Goal: Navigation & Orientation: Find specific page/section

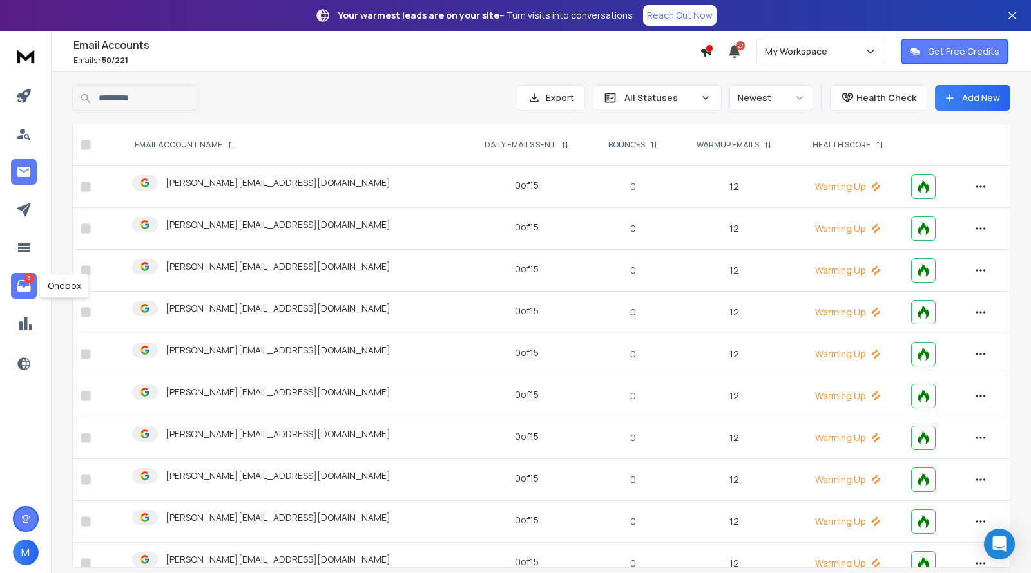
click at [29, 287] on icon at bounding box center [24, 286] width 14 height 12
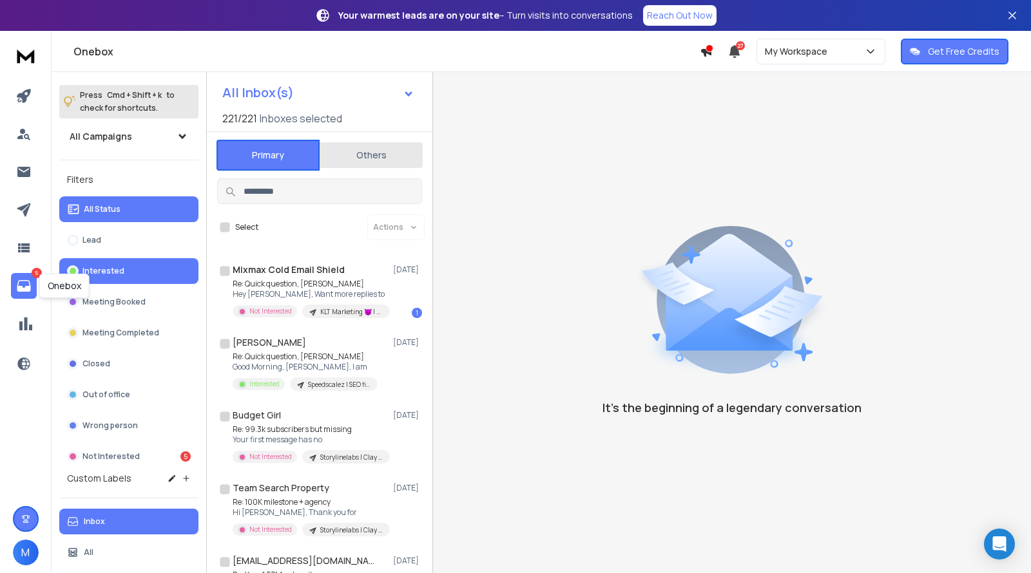
click at [118, 269] on p "Interested" at bounding box center [103, 271] width 42 height 10
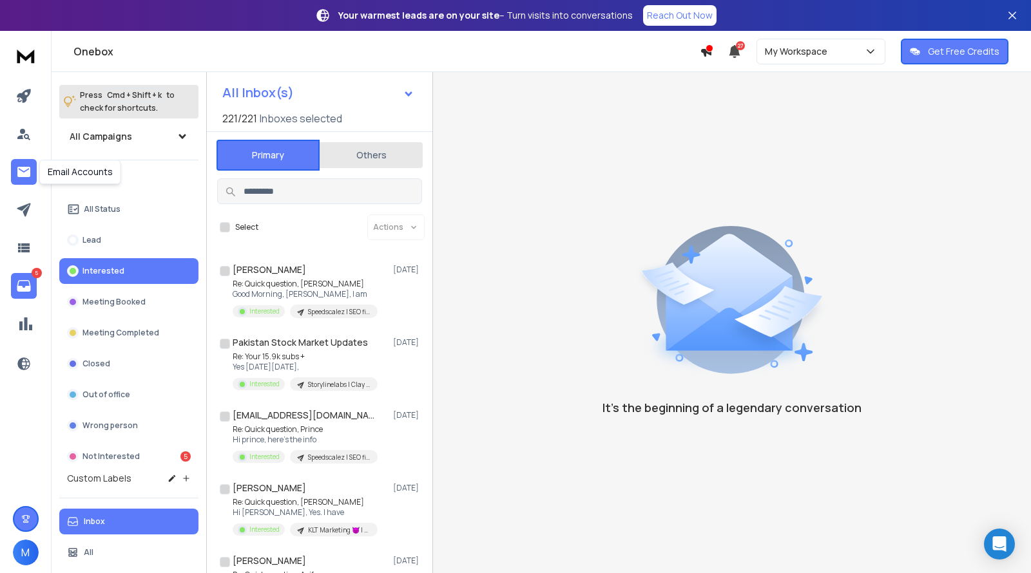
click at [28, 176] on icon at bounding box center [23, 171] width 15 height 15
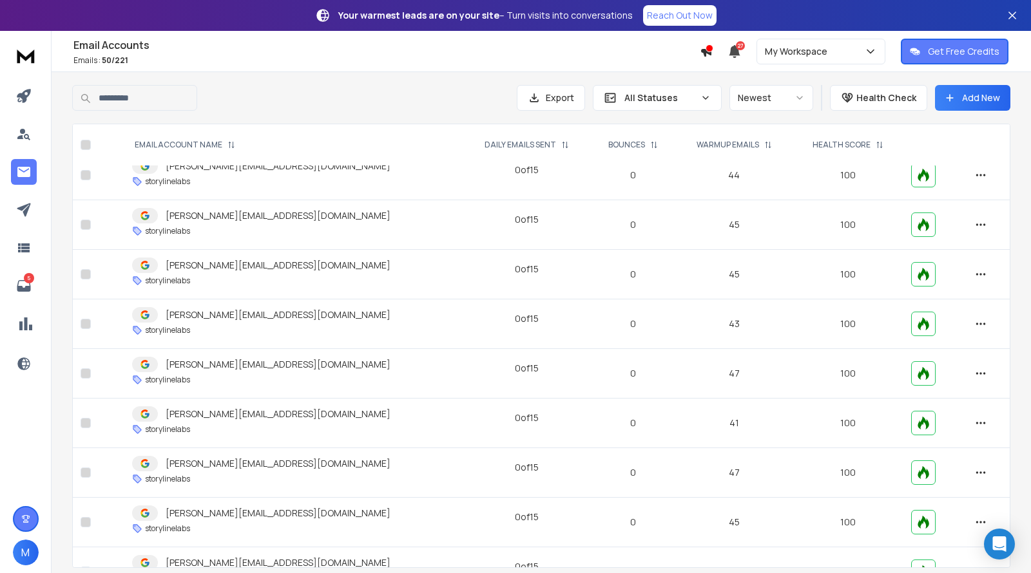
scroll to position [1956, 0]
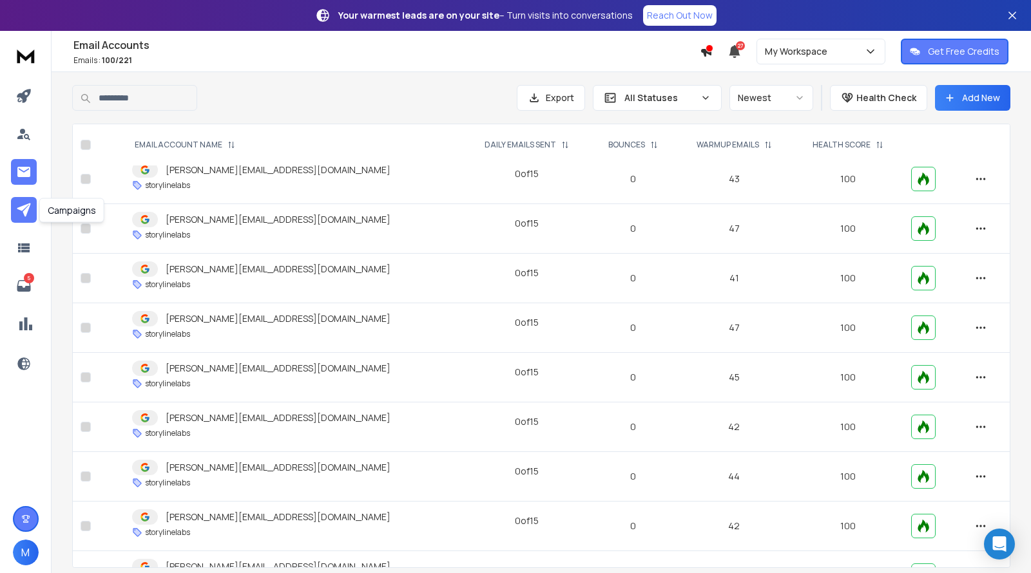
click at [19, 199] on link at bounding box center [24, 210] width 26 height 26
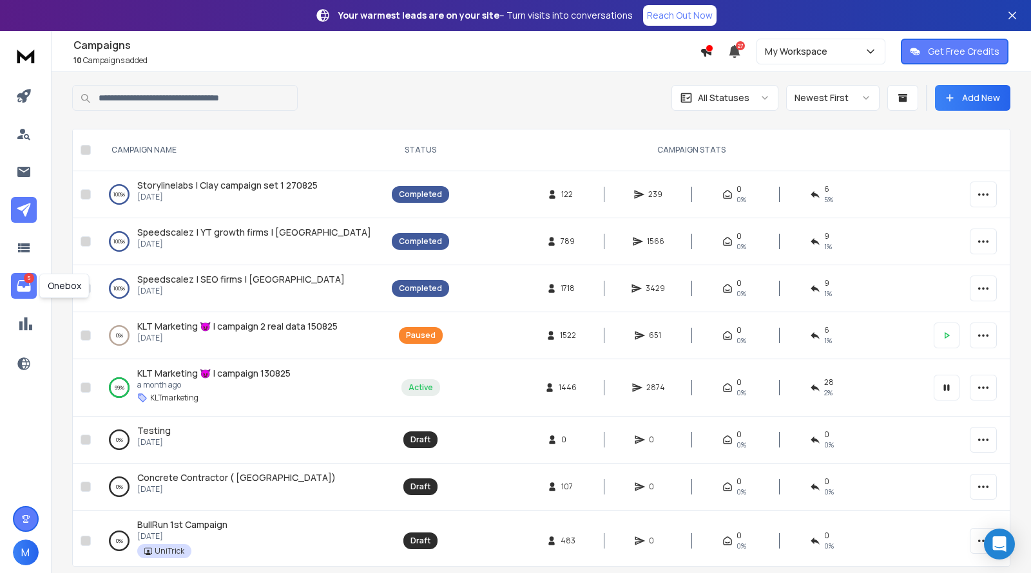
click at [26, 290] on icon at bounding box center [24, 286] width 14 height 12
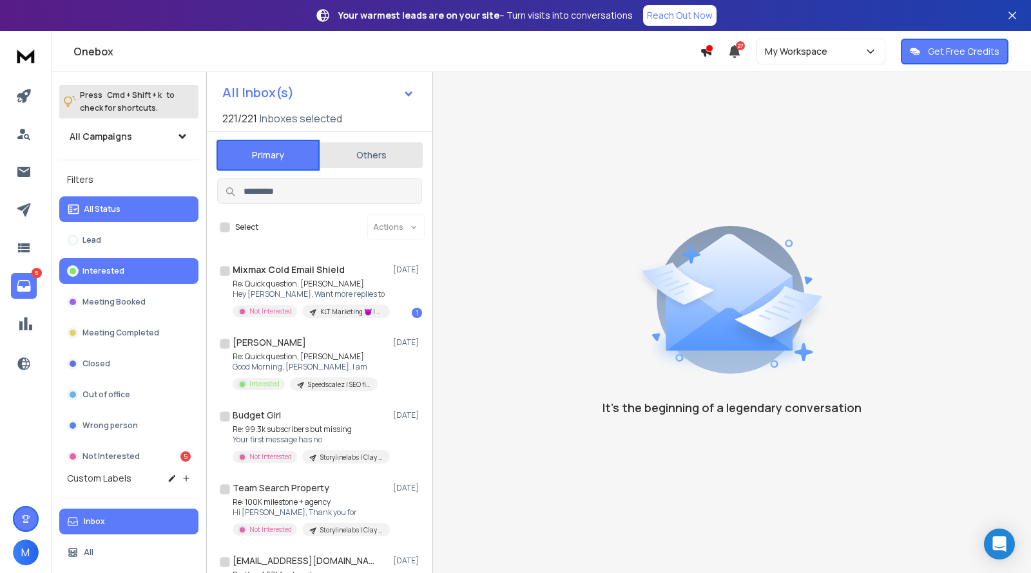
click at [123, 271] on button "Interested" at bounding box center [128, 271] width 139 height 26
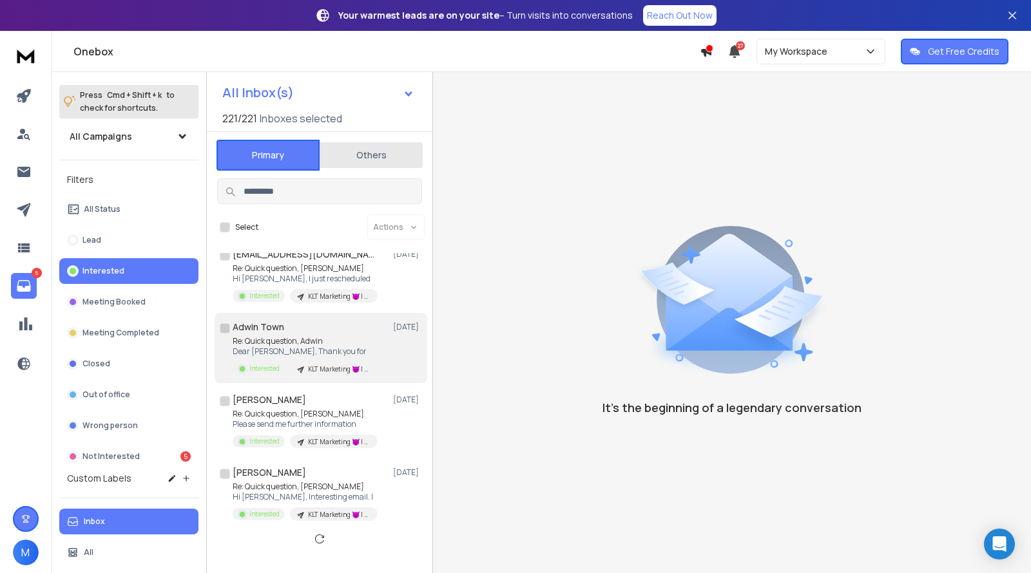
scroll to position [1094, 0]
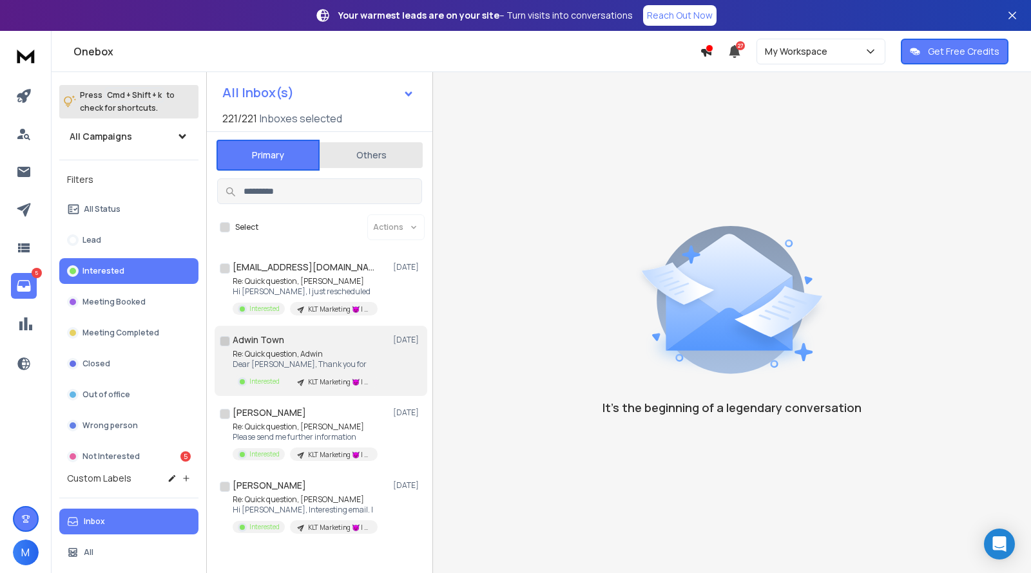
click at [314, 341] on div "Adwin Town [DATE]" at bounding box center [327, 340] width 189 height 13
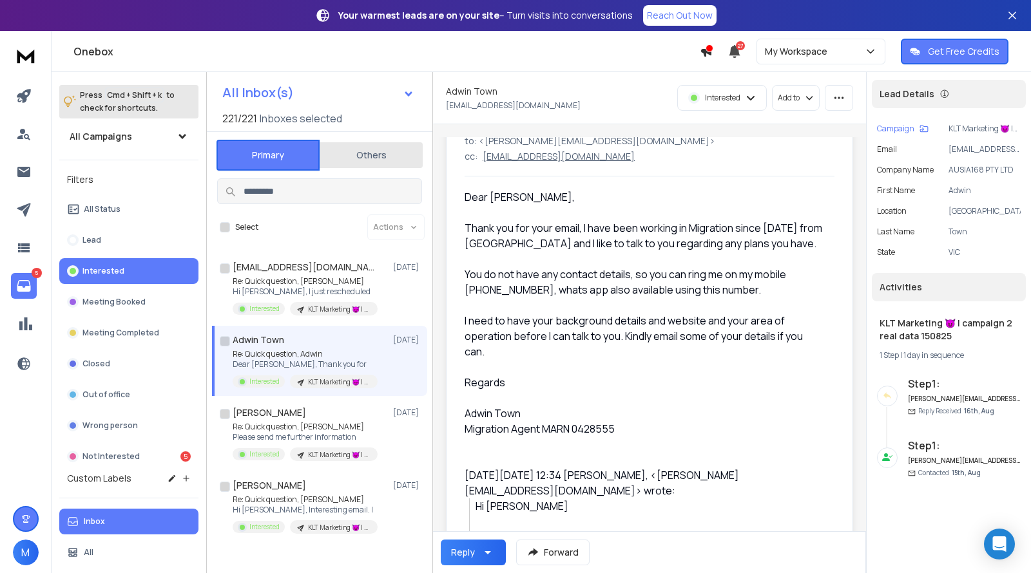
scroll to position [104, 0]
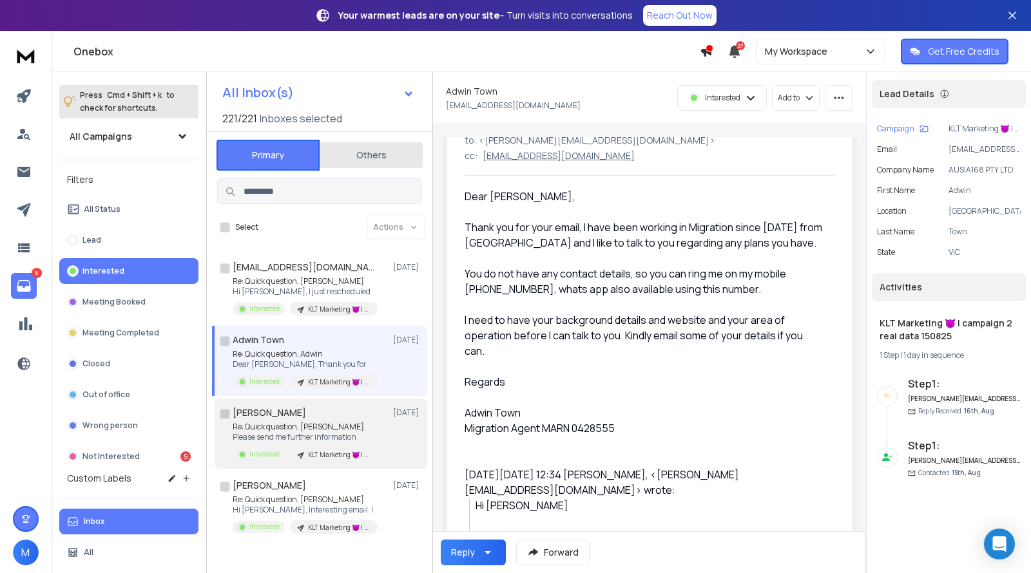
click at [316, 415] on div "[PERSON_NAME] [DATE]" at bounding box center [327, 412] width 189 height 13
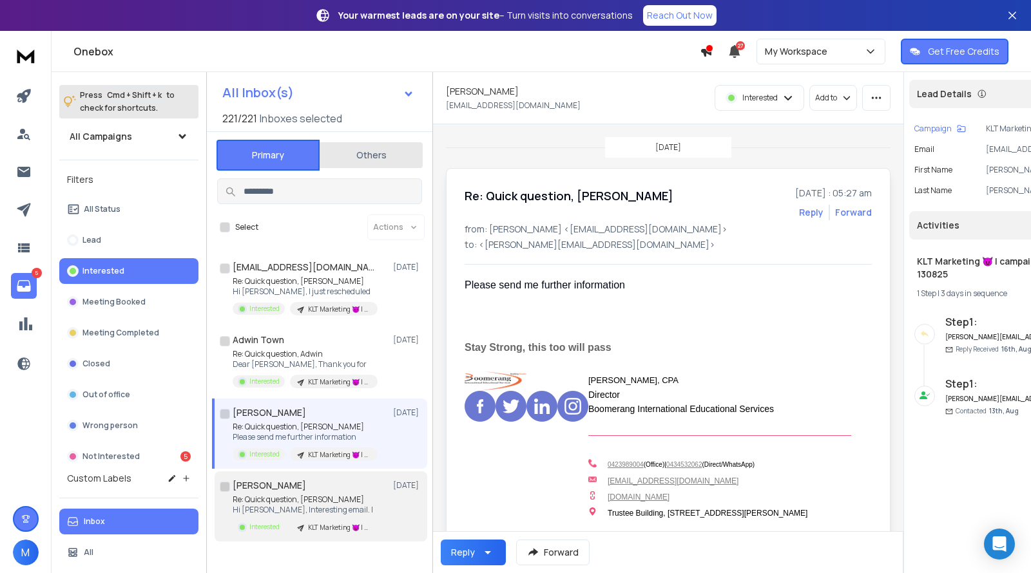
click at [333, 484] on div "[PERSON_NAME] [DATE]" at bounding box center [327, 485] width 189 height 13
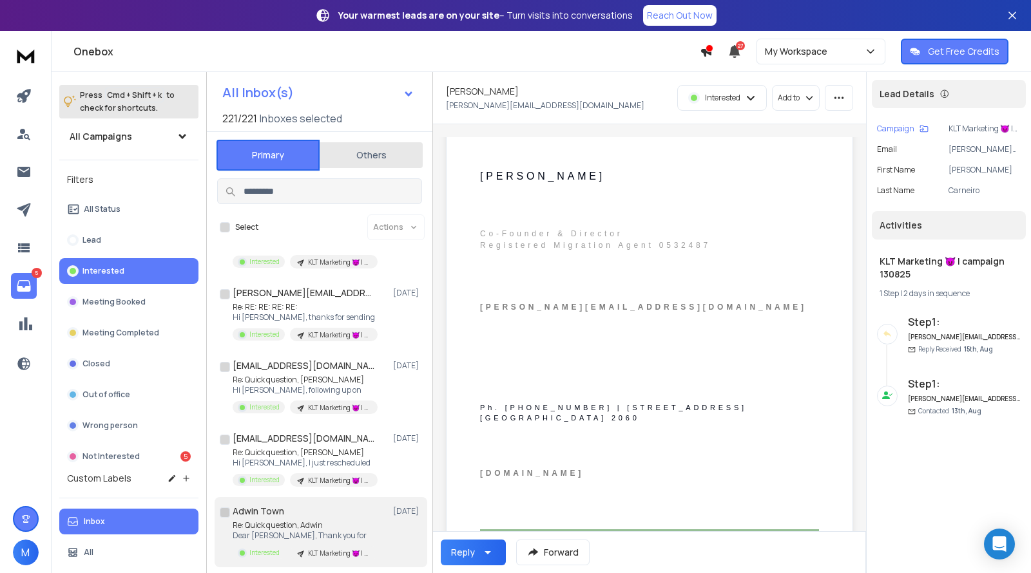
scroll to position [920, 0]
